Goal: Find specific page/section: Find specific page/section

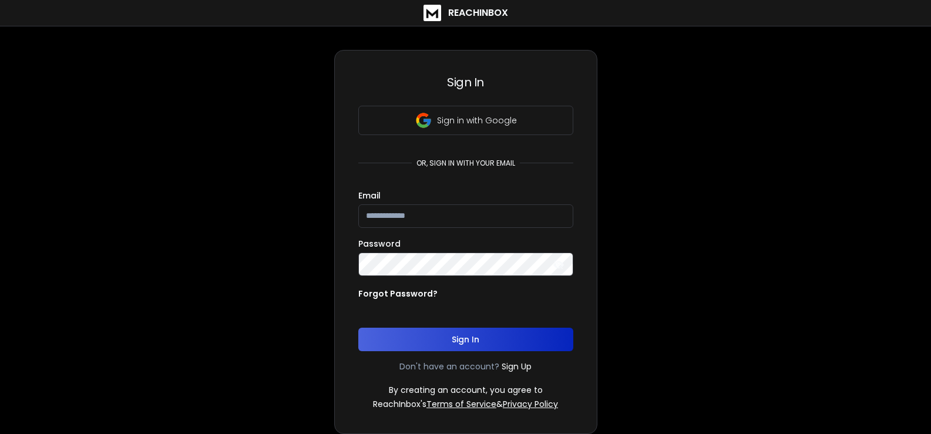
type input "**********"
click at [465, 342] on button "Sign In" at bounding box center [465, 339] width 215 height 23
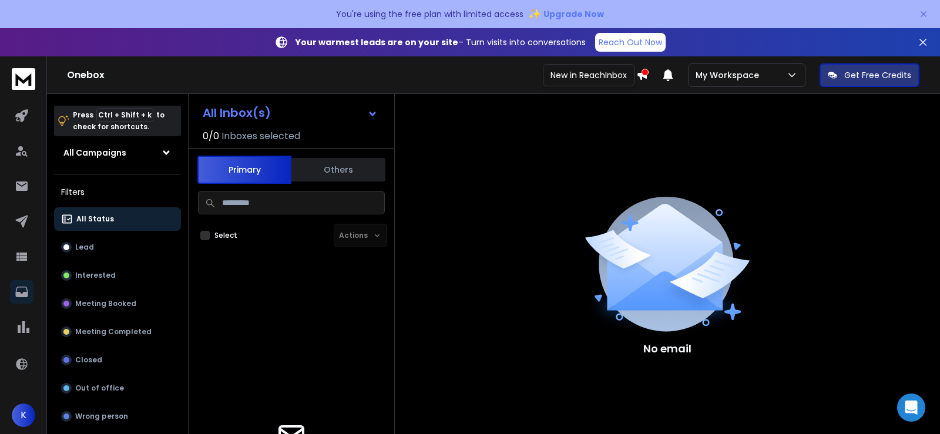
click at [646, 70] on div at bounding box center [645, 72] width 7 height 7
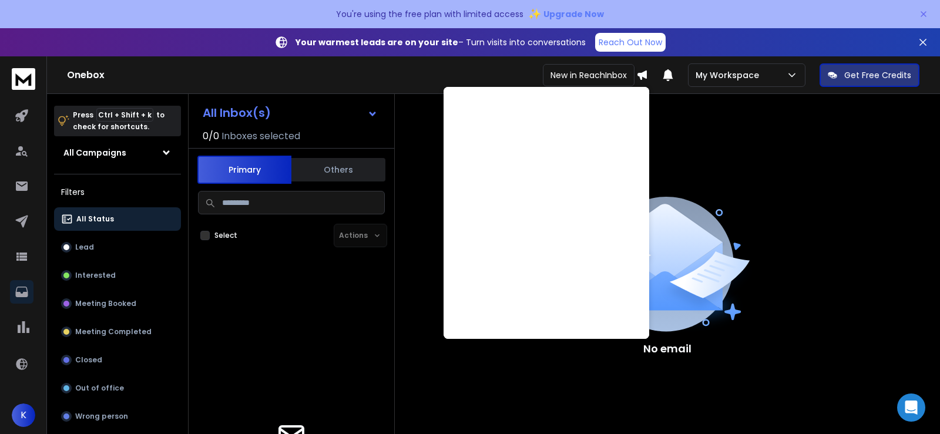
click at [646, 70] on icon at bounding box center [642, 75] width 12 height 12
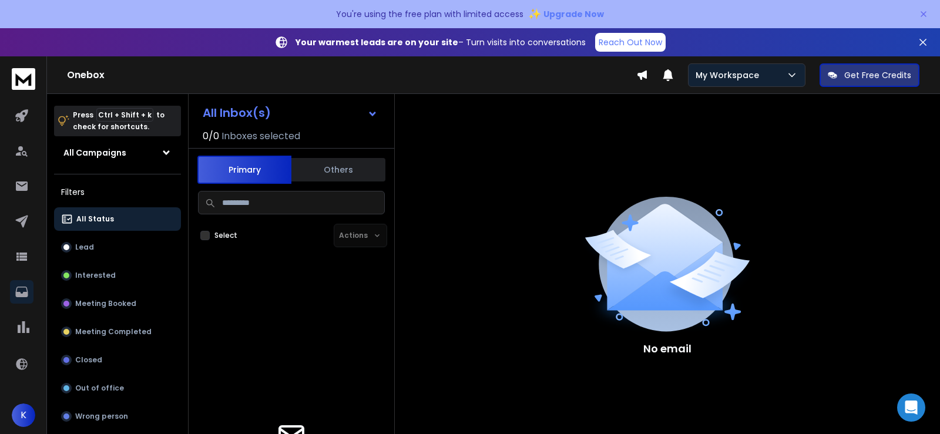
click at [795, 78] on icon "button" at bounding box center [792, 75] width 12 height 12
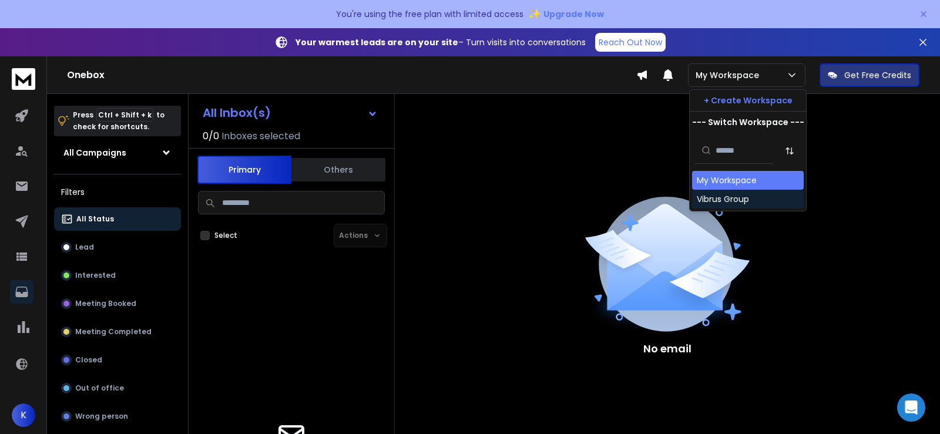
click at [744, 196] on div "Vibrus Group" at bounding box center [723, 199] width 52 height 12
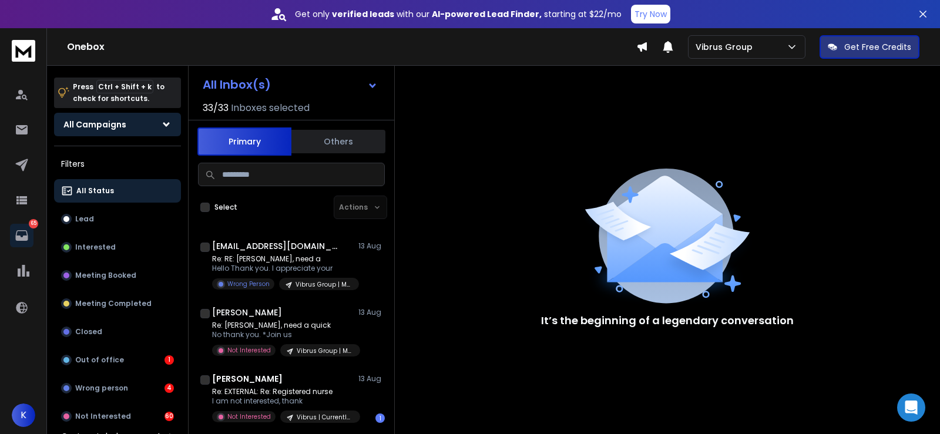
click at [157, 123] on button "All Campaigns" at bounding box center [117, 124] width 127 height 23
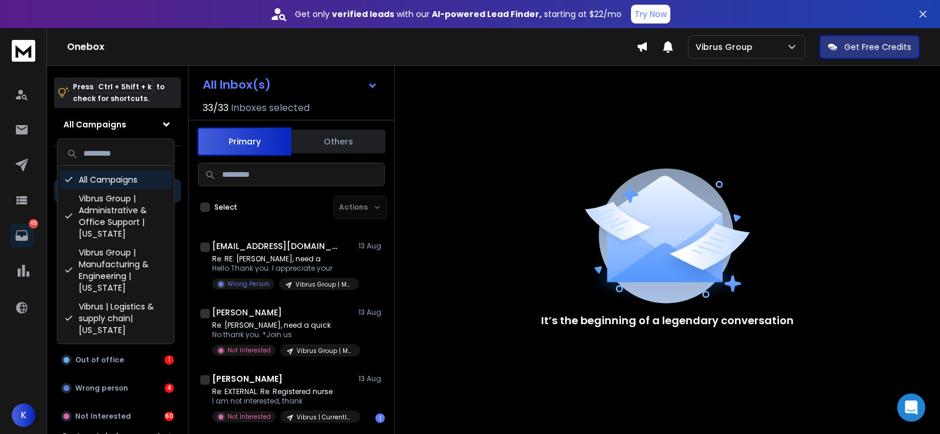
click at [107, 178] on div "All Campaigns" at bounding box center [116, 179] width 112 height 19
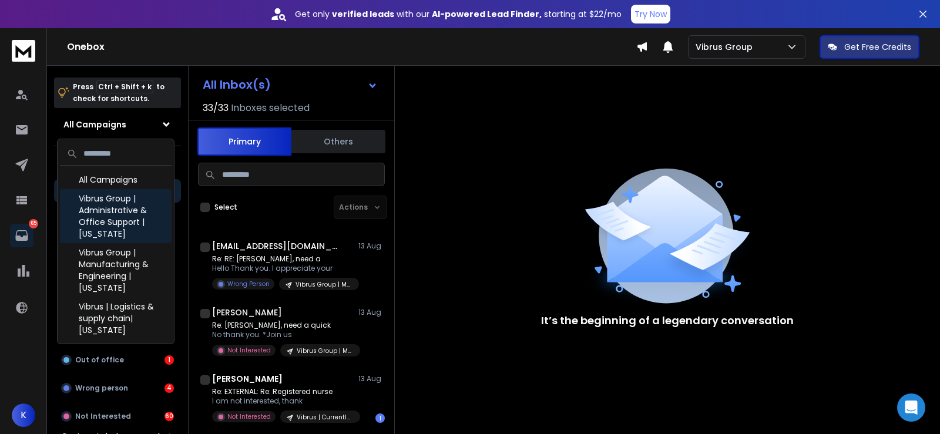
click at [100, 219] on div "Vibrus Group | Administrative & Office Support | Michigan" at bounding box center [116, 216] width 112 height 54
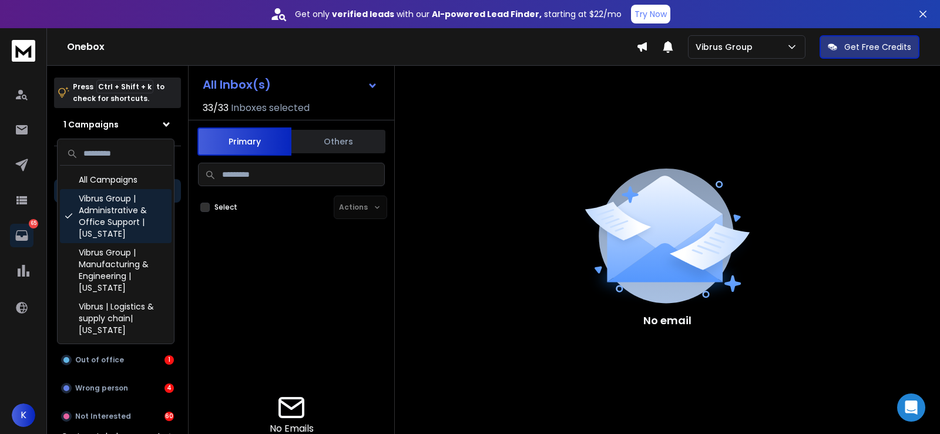
click at [70, 213] on icon at bounding box center [68, 215] width 9 height 9
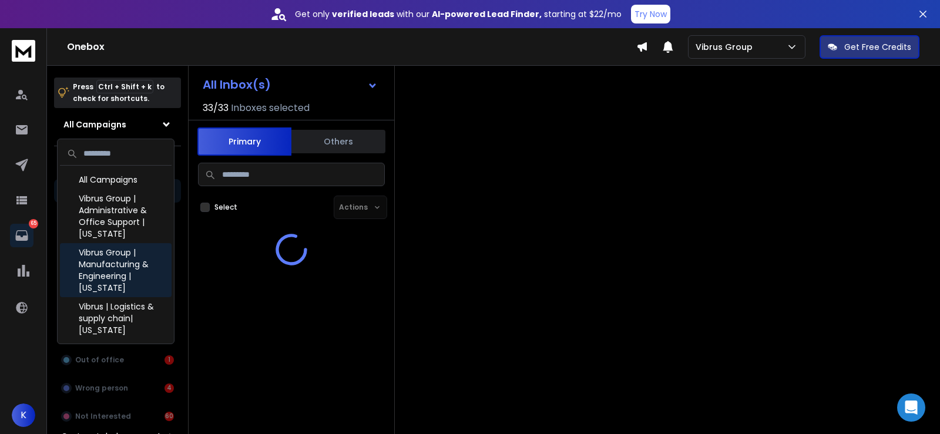
click at [104, 268] on div "Vibrus Group | Manufacturing & Engineering | Michigan" at bounding box center [116, 270] width 112 height 54
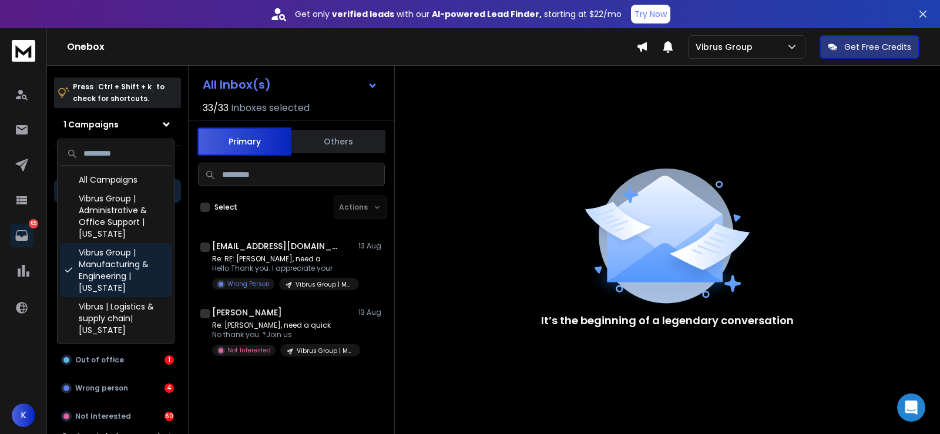
click at [104, 268] on div "Vibrus Group | Manufacturing & Engineering | Michigan" at bounding box center [116, 270] width 112 height 54
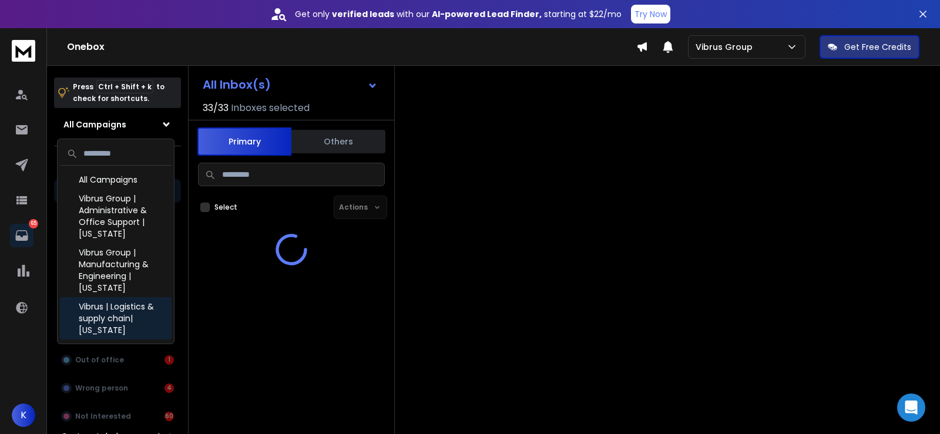
click at [116, 322] on div "Vibrus | Logistics & supply chain| Michigan" at bounding box center [116, 318] width 112 height 42
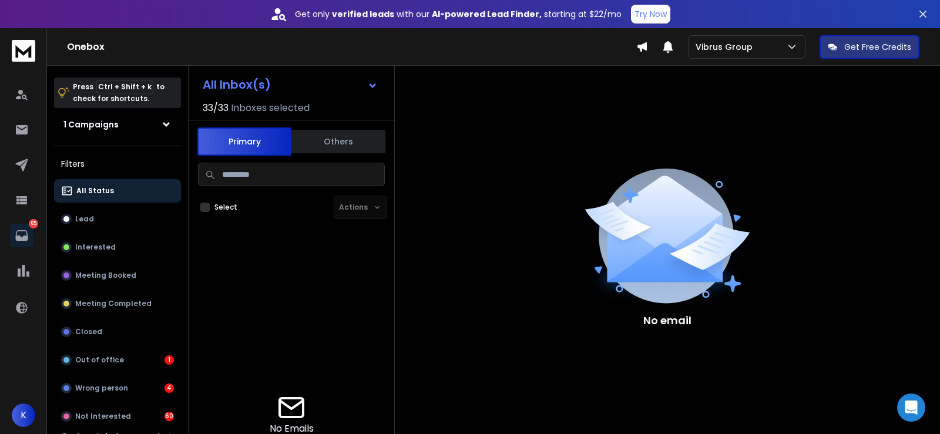
click at [141, 184] on button "All Status" at bounding box center [117, 190] width 127 height 23
click at [88, 189] on p "All Status" at bounding box center [95, 190] width 38 height 9
drag, startPoint x: 189, startPoint y: 224, endPoint x: 189, endPoint y: 280, distance: 56.4
click at [193, 292] on div "Select Actions No Emails" at bounding box center [292, 355] width 206 height 394
click at [82, 156] on h3 "Filters" at bounding box center [117, 164] width 127 height 16
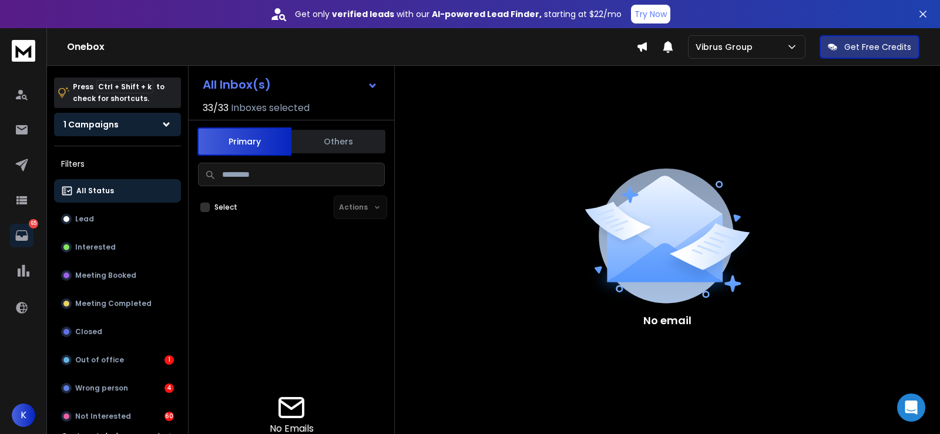
click at [102, 123] on h1 "1 Campaigns" at bounding box center [90, 125] width 55 height 12
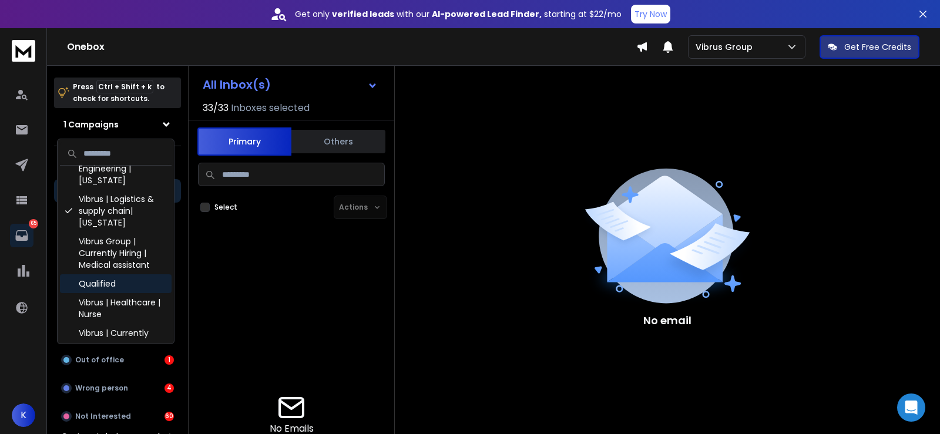
scroll to position [110, 0]
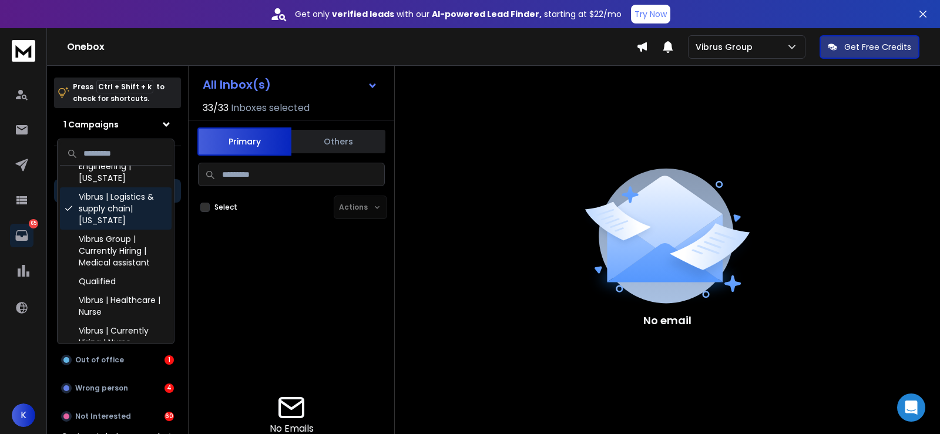
click at [82, 210] on div "Vibrus | Logistics & supply chain| Michigan" at bounding box center [116, 208] width 112 height 42
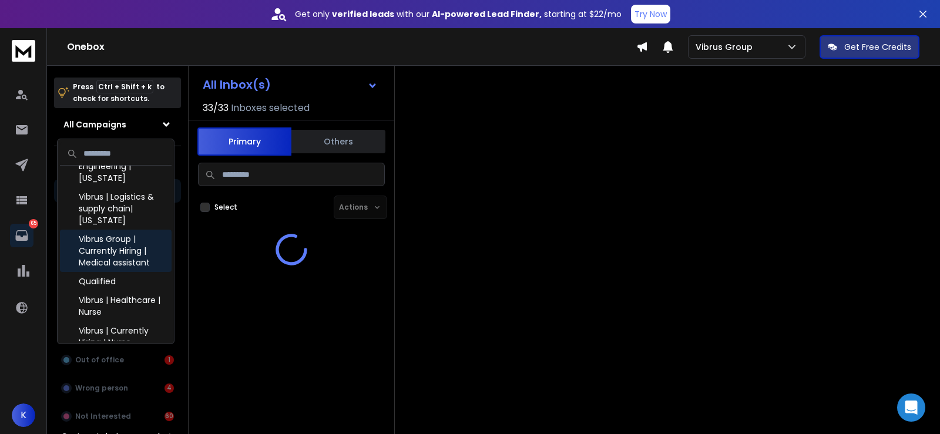
click at [105, 253] on div "Vibrus Group | Currently Hiring | Medical assistant" at bounding box center [116, 251] width 112 height 42
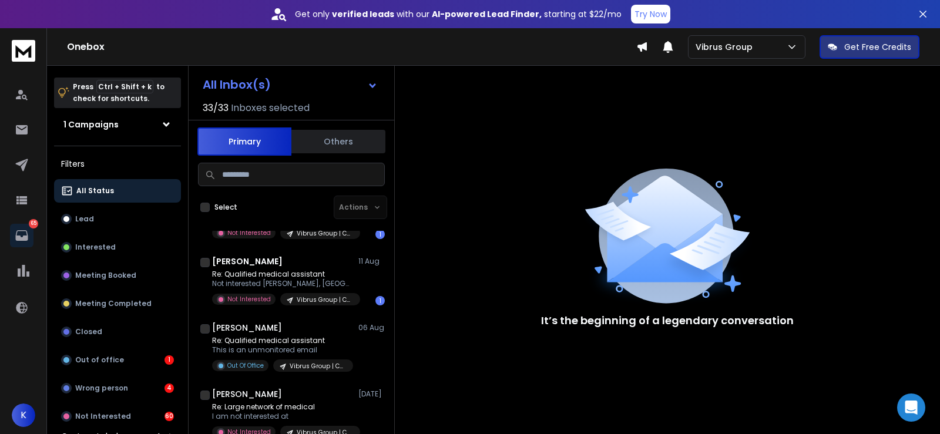
scroll to position [0, 0]
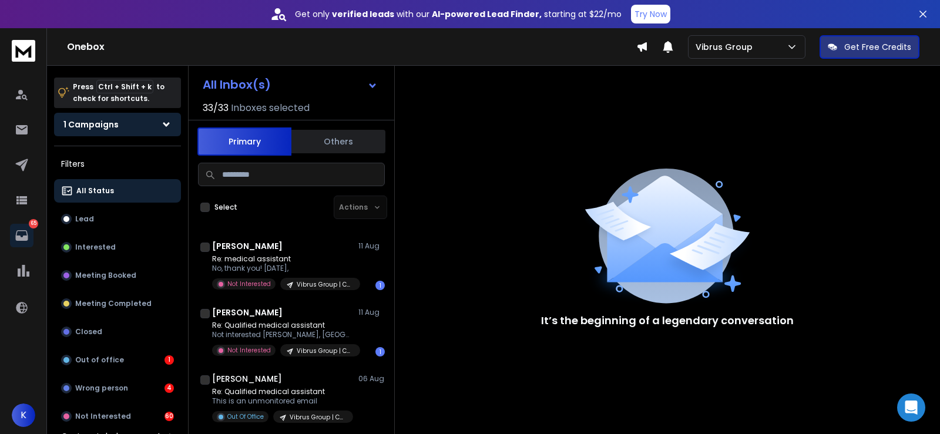
click at [164, 120] on icon at bounding box center [166, 124] width 11 height 11
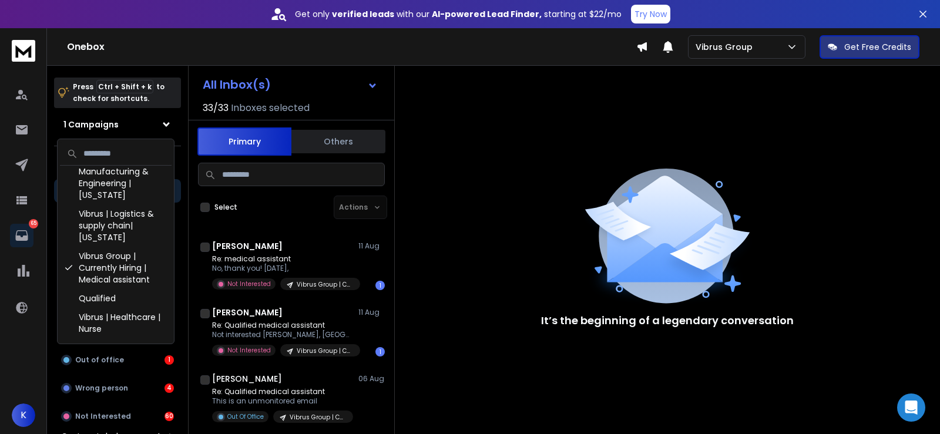
scroll to position [120, 0]
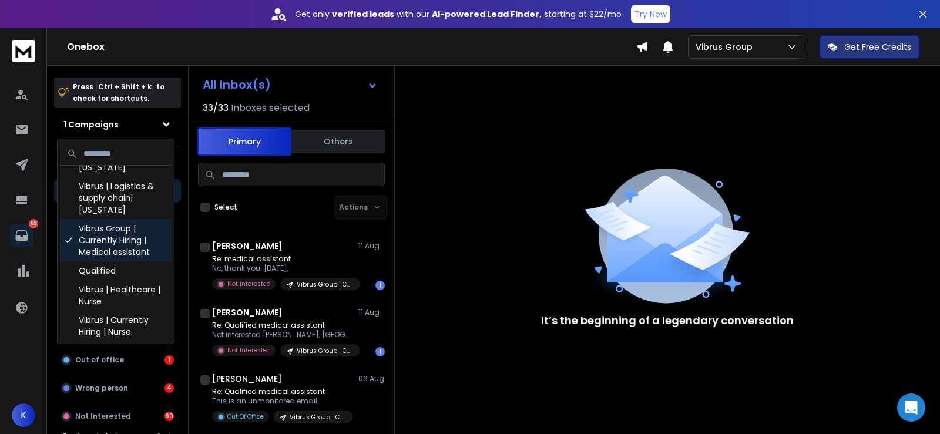
click at [106, 246] on div "Vibrus Group | Currently Hiring | Medical assistant" at bounding box center [116, 240] width 112 height 42
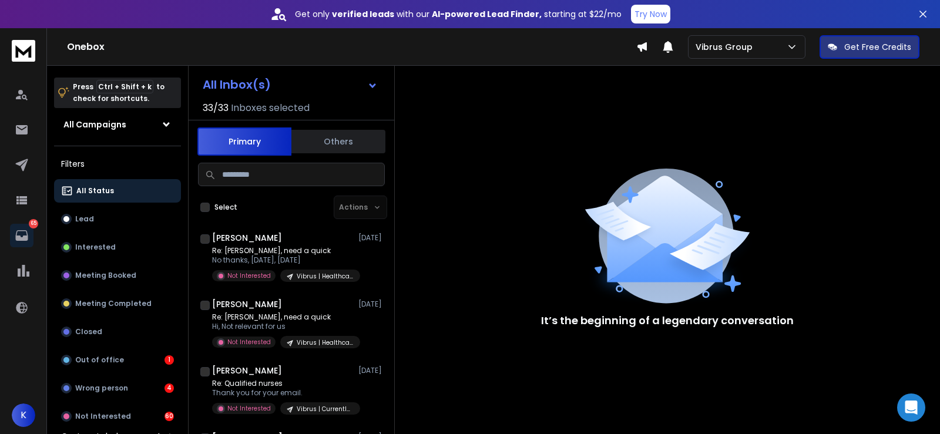
scroll to position [0, 0]
